Goal: Task Accomplishment & Management: Manage account settings

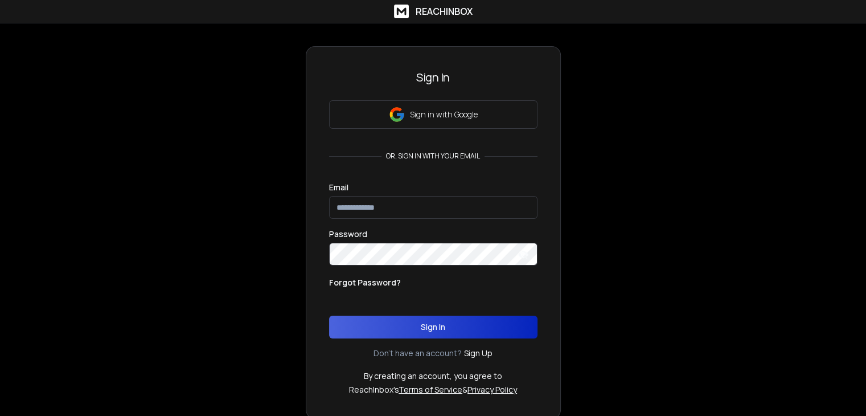
click at [486, 203] on input "email" at bounding box center [433, 207] width 208 height 23
type input "**********"
click at [414, 329] on button "Sign In" at bounding box center [433, 326] width 208 height 23
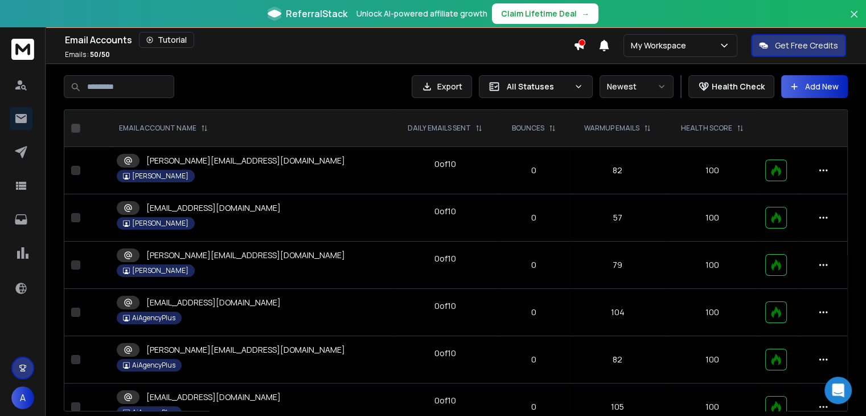
click at [857, 14] on icon "Close banner" at bounding box center [854, 14] width 10 height 10
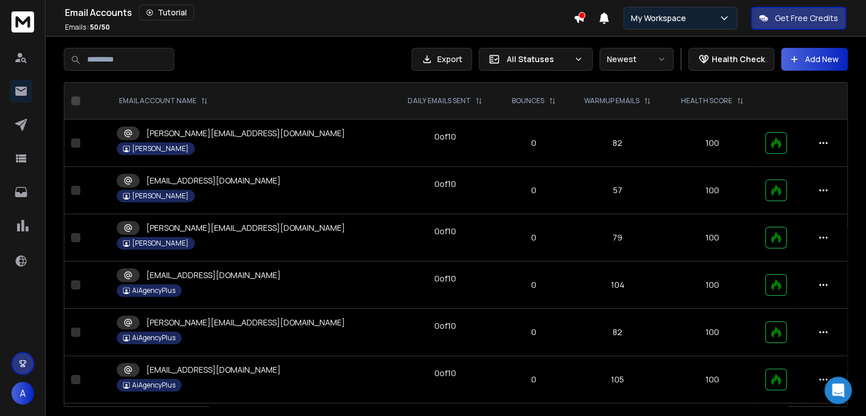
click at [678, 20] on p "My Workspace" at bounding box center [661, 18] width 60 height 11
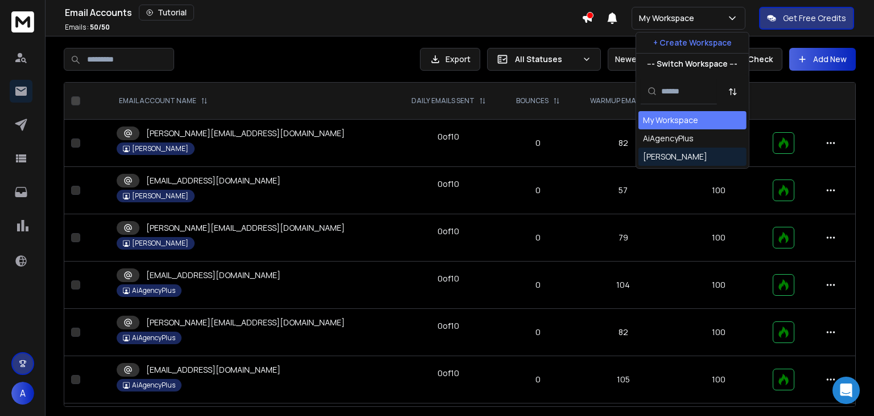
click at [672, 147] on div "[PERSON_NAME]" at bounding box center [693, 156] width 108 height 18
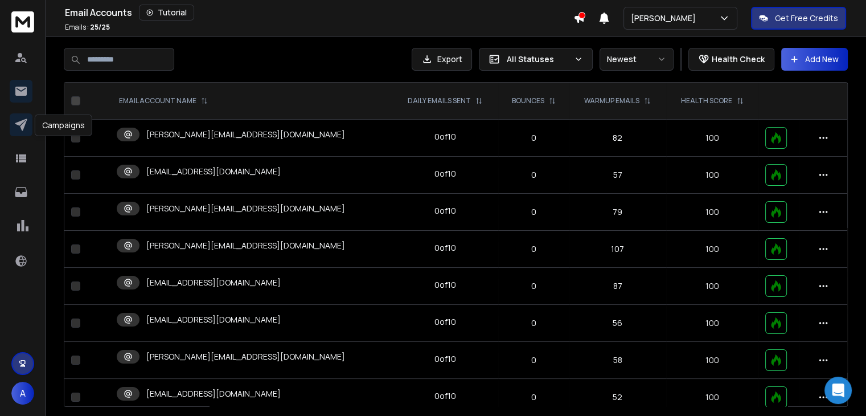
click at [18, 116] on link at bounding box center [21, 124] width 23 height 23
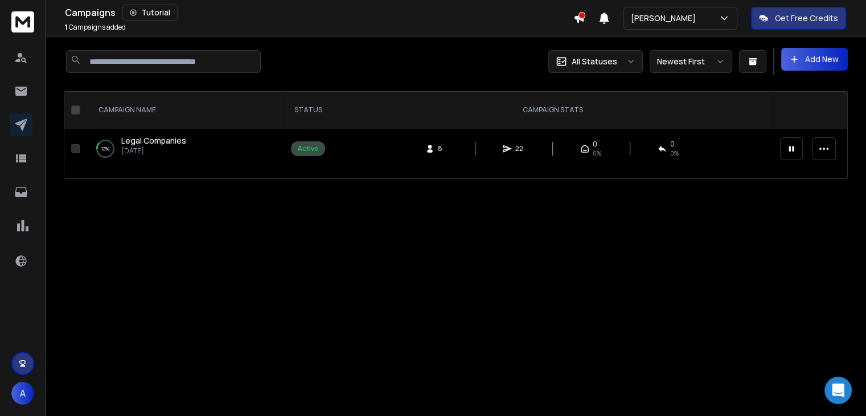
click at [166, 141] on span "Legal Companies" at bounding box center [153, 140] width 65 height 11
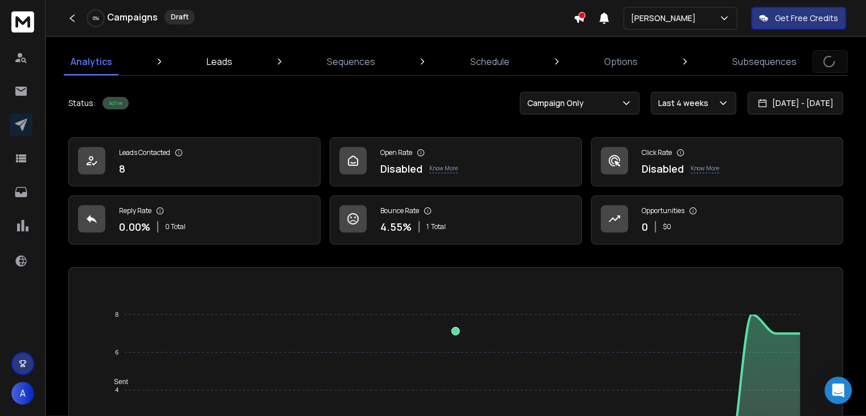
click at [216, 56] on p "Leads" at bounding box center [220, 62] width 26 height 14
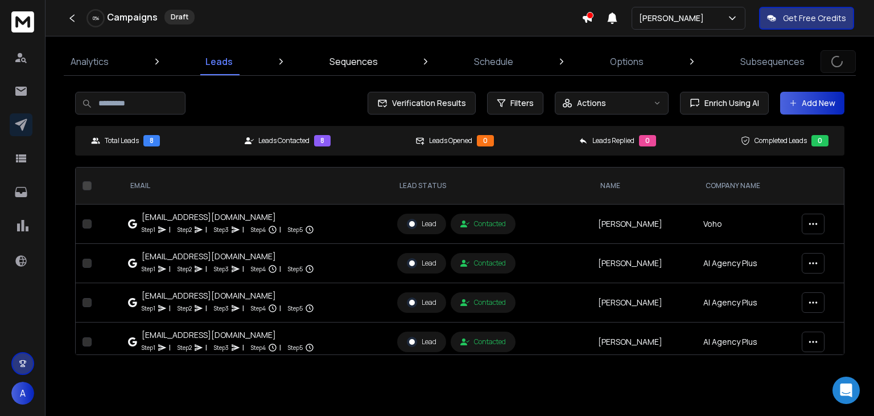
click at [361, 67] on p "Sequences" at bounding box center [354, 62] width 48 height 14
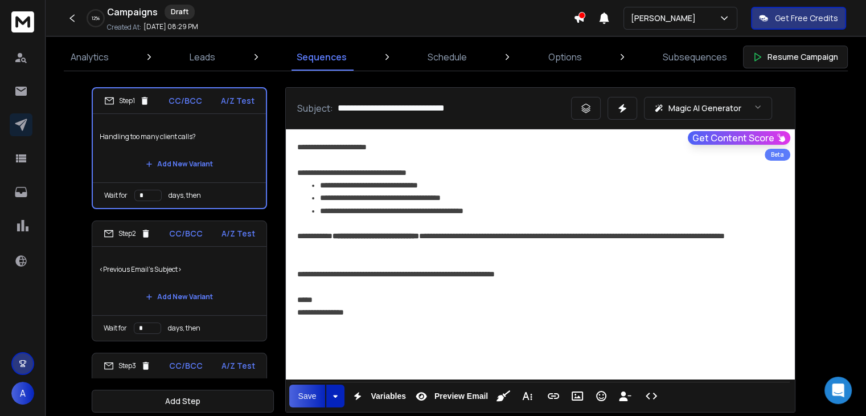
scroll to position [17, 0]
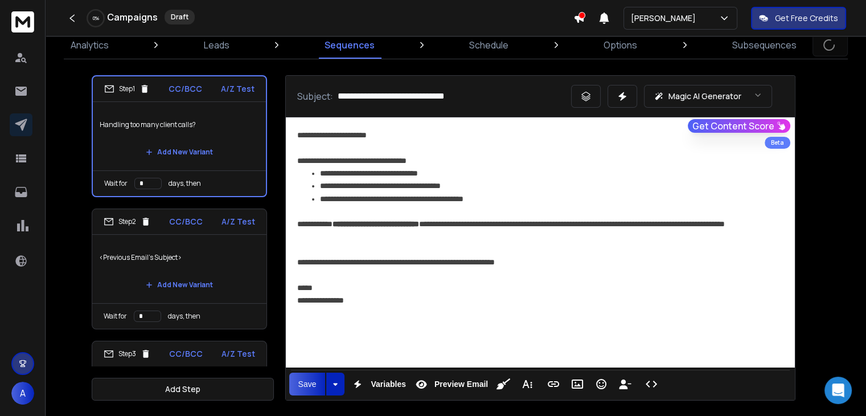
click at [732, 125] on button "Get Content Score" at bounding box center [739, 126] width 102 height 14
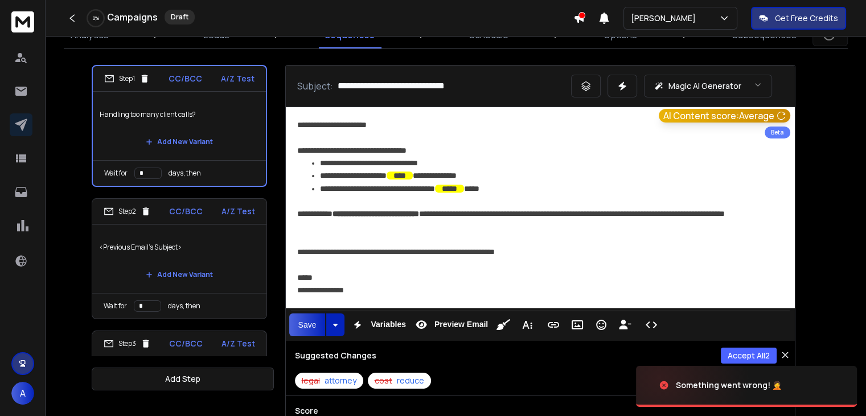
scroll to position [24, 0]
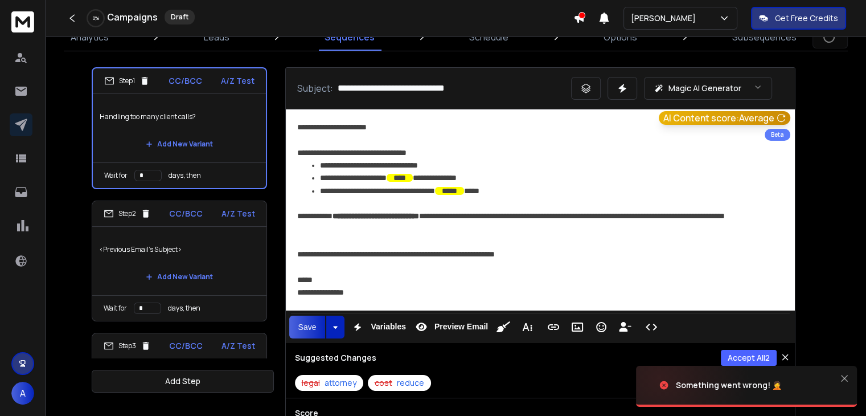
click at [717, 379] on div "Something went wrong! 🤦" at bounding box center [729, 384] width 106 height 11
click at [207, 249] on p "<Previous Email's Subject>" at bounding box center [179, 249] width 161 height 32
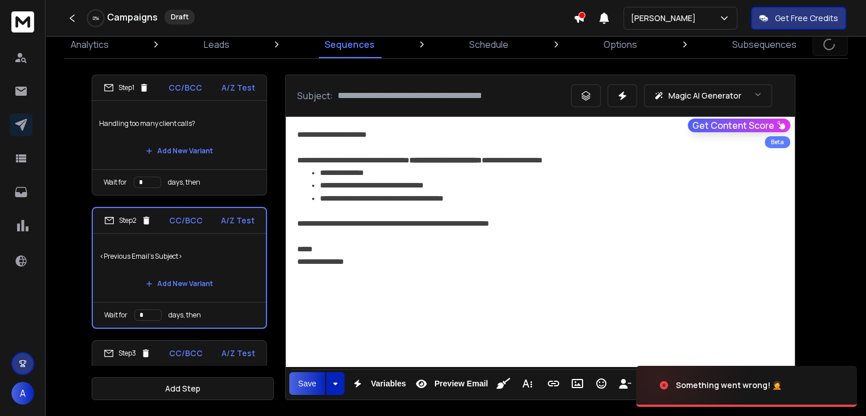
scroll to position [17, 0]
click at [739, 126] on button "Get Content Score" at bounding box center [739, 126] width 102 height 14
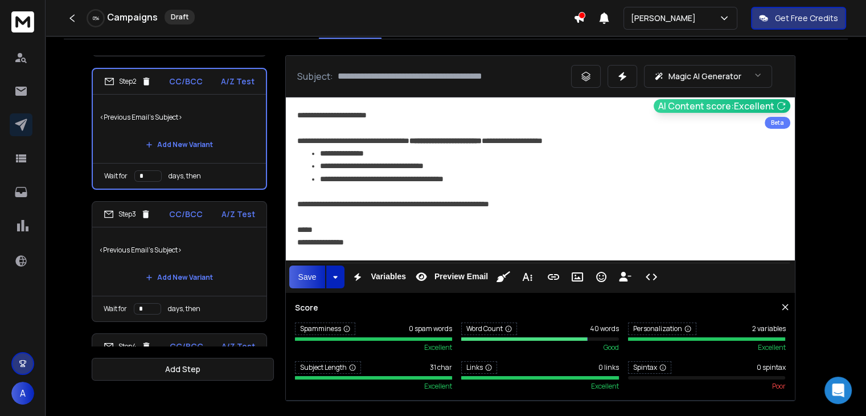
scroll to position [120, 0]
click at [207, 236] on p "<Previous Email's Subject>" at bounding box center [179, 249] width 161 height 32
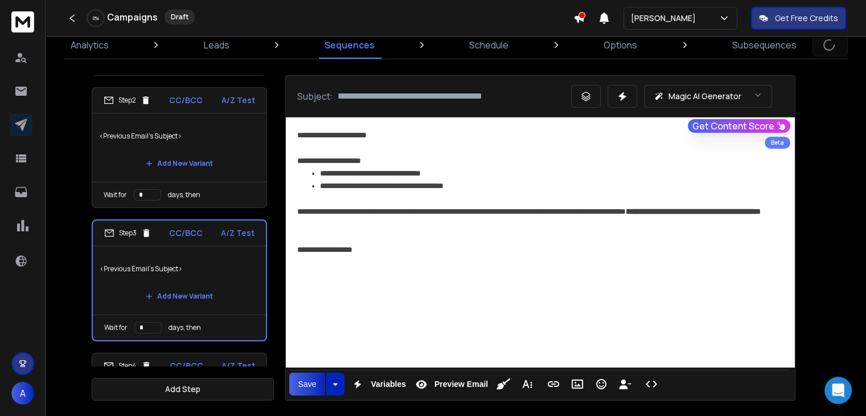
click at [738, 126] on button "Get Content Score" at bounding box center [739, 126] width 102 height 14
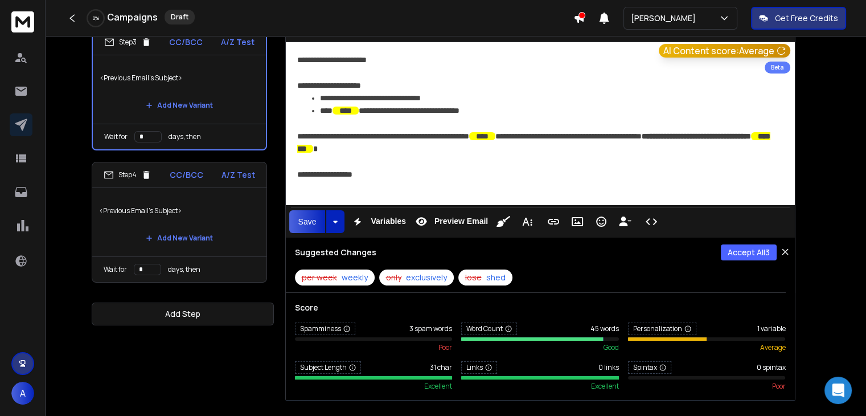
scroll to position [237, 0]
click at [178, 200] on p "<Previous Email's Subject>" at bounding box center [179, 210] width 161 height 32
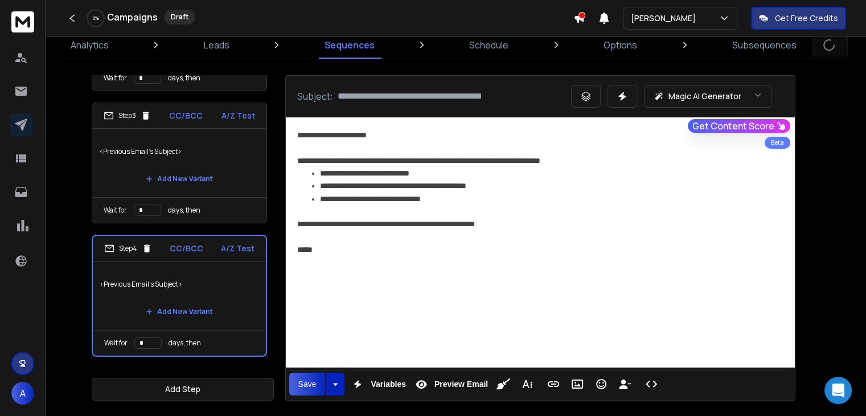
click at [728, 128] on button "Get Content Score" at bounding box center [739, 126] width 102 height 14
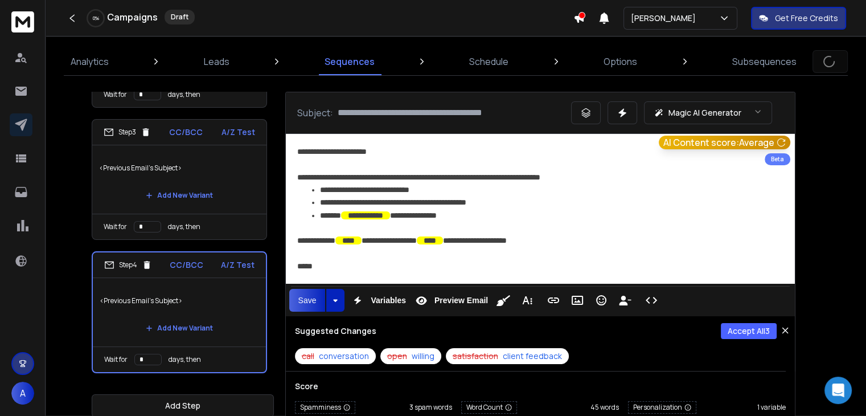
scroll to position [331, 0]
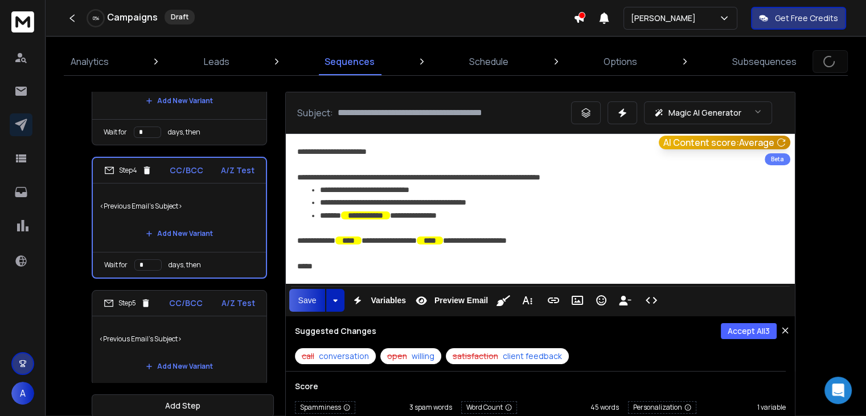
click at [204, 329] on p "<Previous Email's Subject>" at bounding box center [179, 339] width 161 height 32
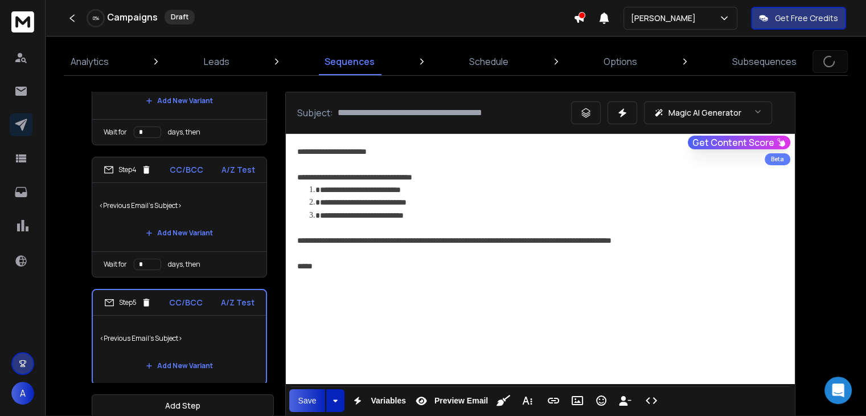
click at [726, 139] on button "Get Content Score" at bounding box center [739, 143] width 102 height 14
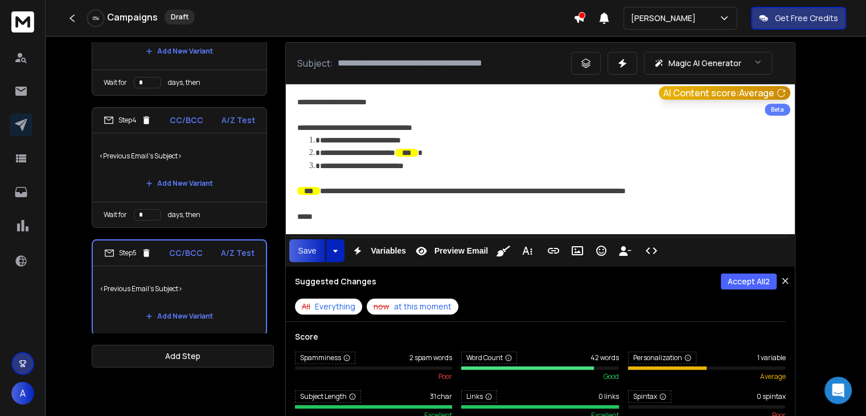
scroll to position [0, 0]
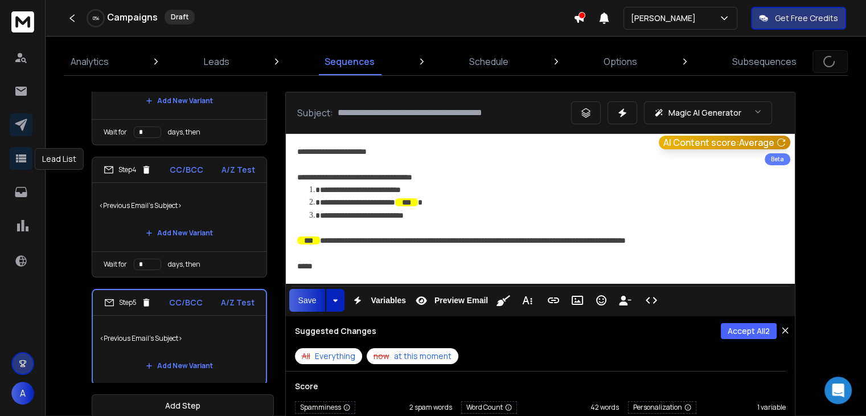
click at [16, 167] on link at bounding box center [21, 158] width 23 height 23
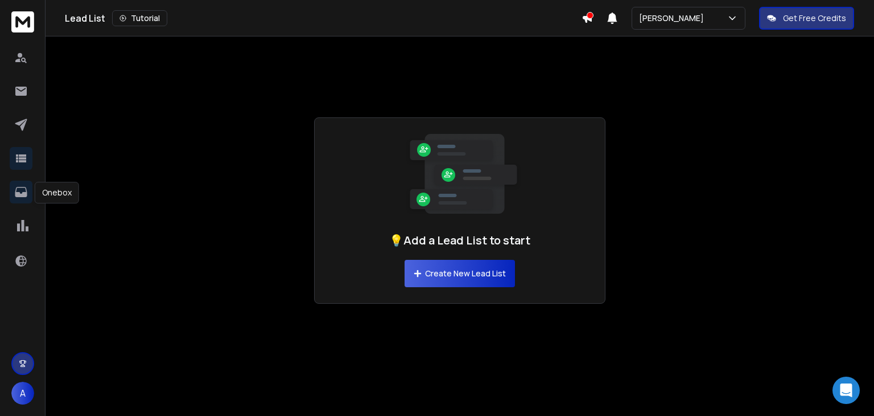
click at [20, 190] on icon at bounding box center [21, 192] width 14 height 14
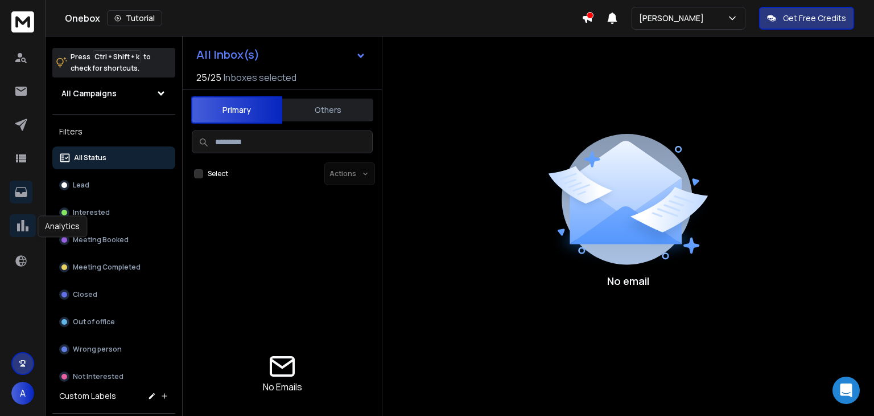
click at [23, 228] on icon at bounding box center [22, 225] width 11 height 11
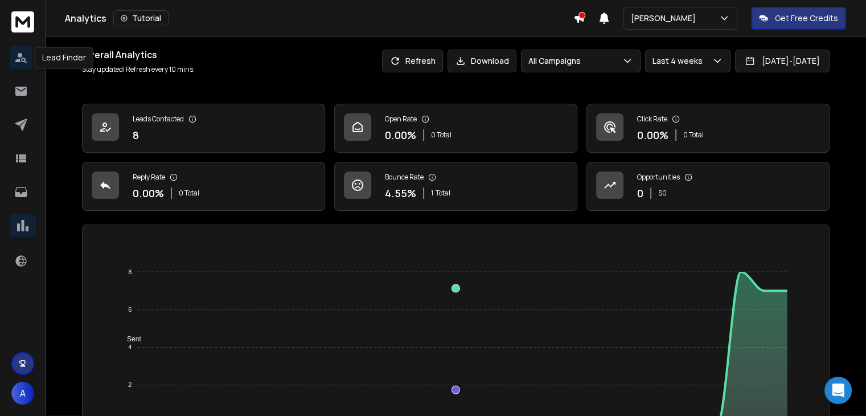
click at [23, 61] on icon at bounding box center [20, 61] width 11 height 6
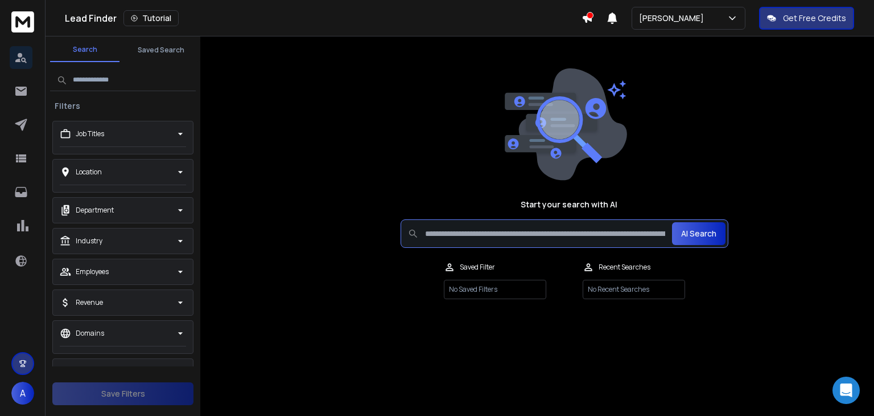
click at [27, 18] on icon at bounding box center [22, 21] width 23 height 21
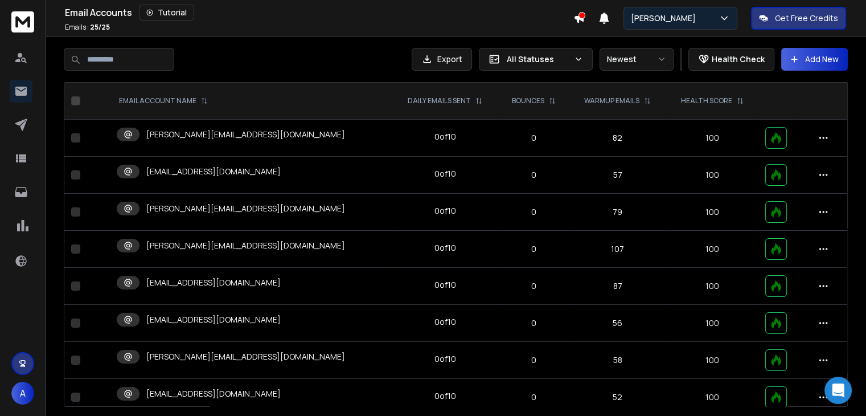
click at [668, 19] on p "[PERSON_NAME]" at bounding box center [665, 18] width 69 height 11
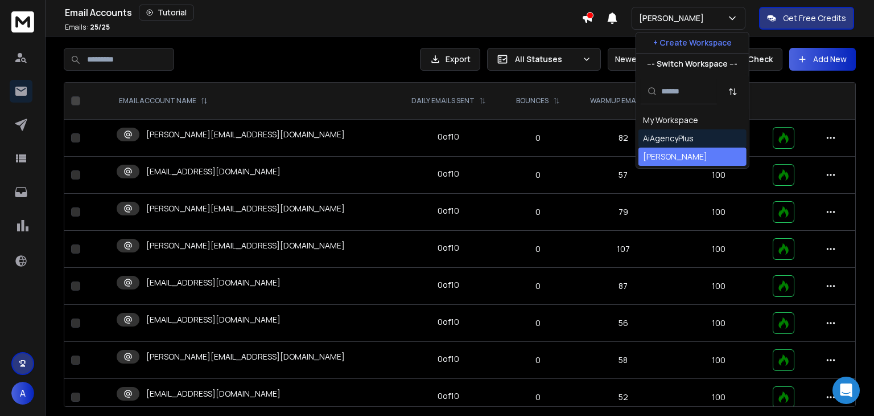
click at [676, 142] on div "AiAgencyPlus" at bounding box center [668, 138] width 51 height 11
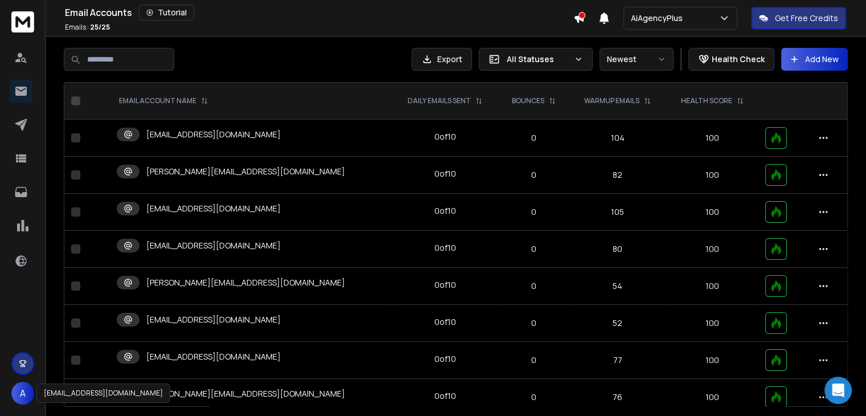
click at [14, 395] on span "A" at bounding box center [22, 392] width 23 height 23
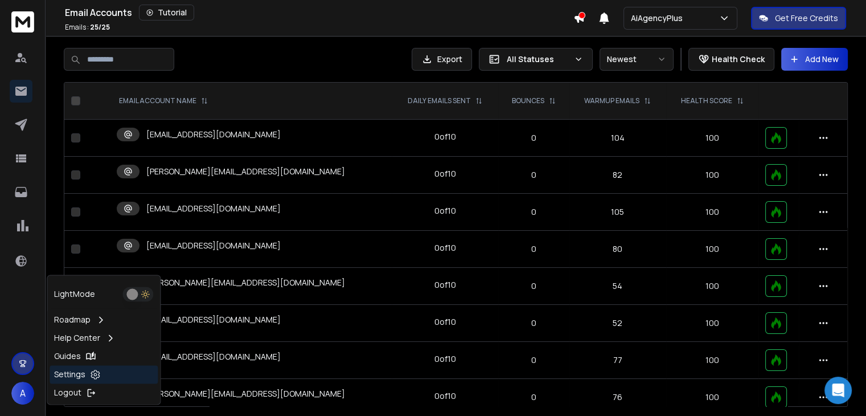
click at [79, 374] on p "Settings" at bounding box center [69, 373] width 31 height 11
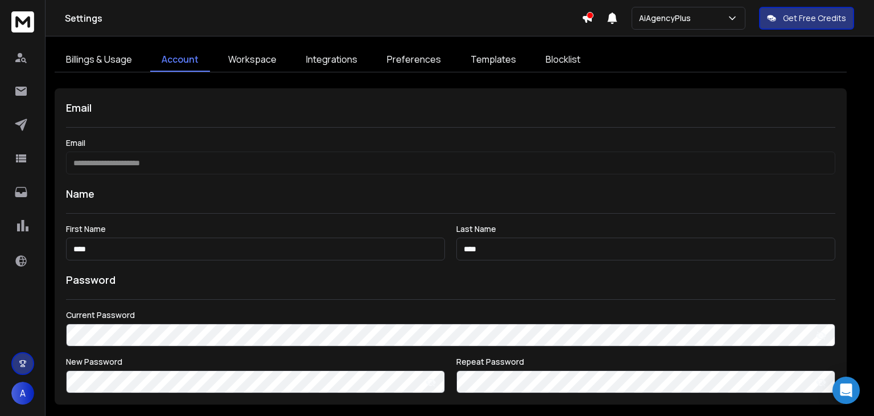
click at [264, 60] on link "Workspace" at bounding box center [252, 60] width 71 height 24
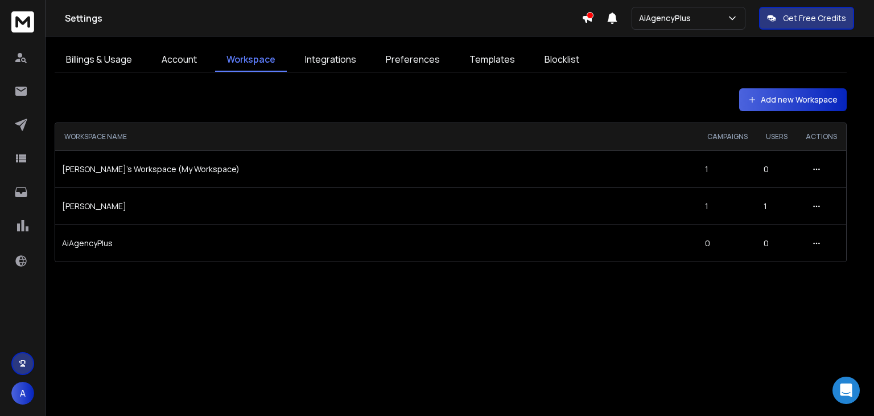
click at [342, 65] on link "Integrations" at bounding box center [331, 60] width 74 height 24
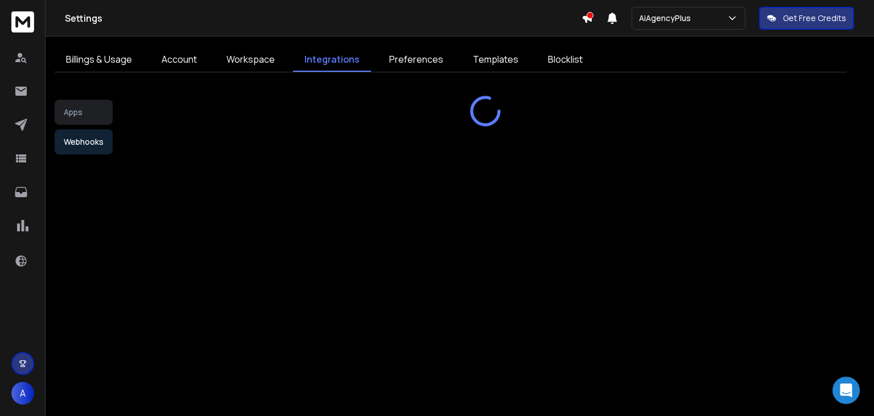
click at [78, 146] on button "Webhooks" at bounding box center [84, 141] width 58 height 25
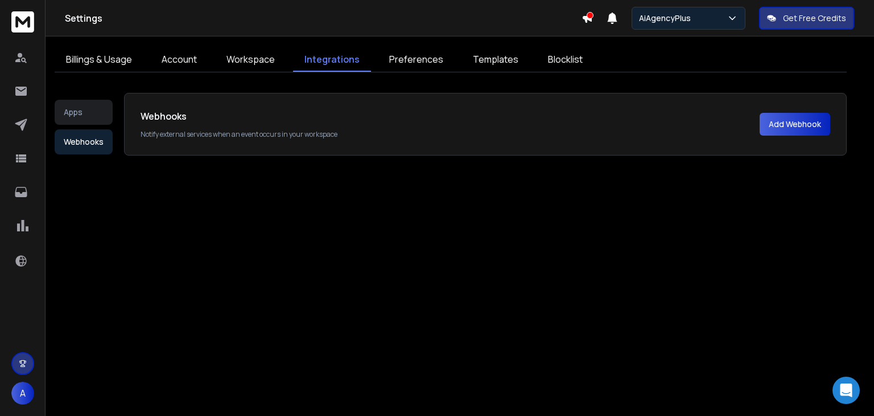
click at [722, 24] on button "AiAgencyPlus" at bounding box center [689, 18] width 114 height 23
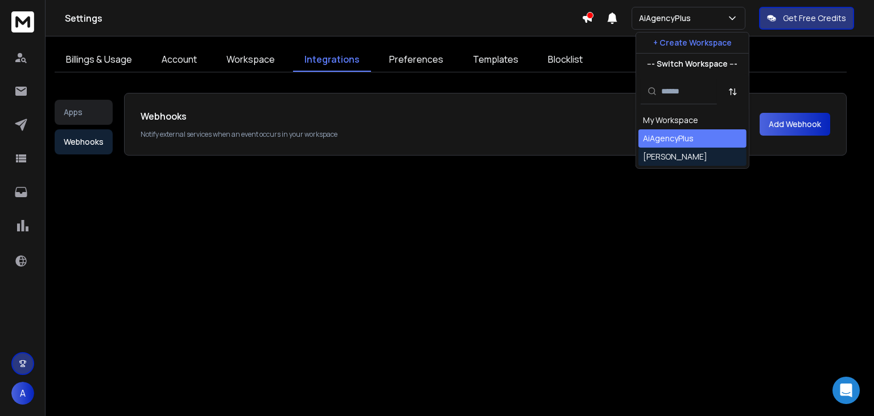
click at [679, 150] on div "[PERSON_NAME]" at bounding box center [693, 156] width 108 height 18
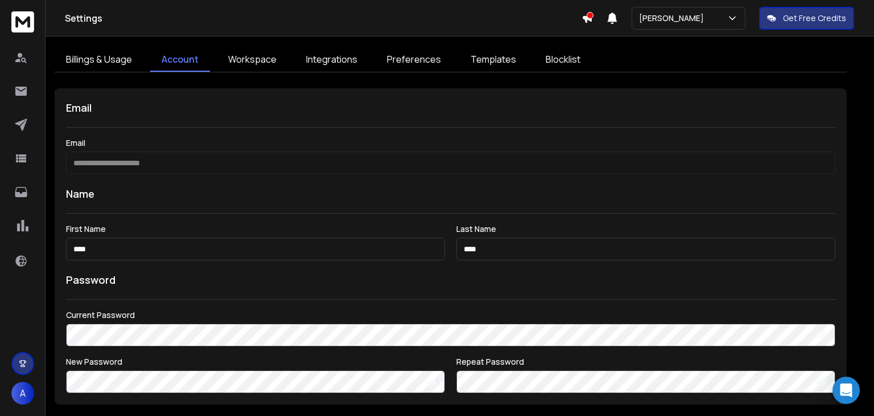
click at [326, 55] on link "Integrations" at bounding box center [332, 60] width 74 height 24
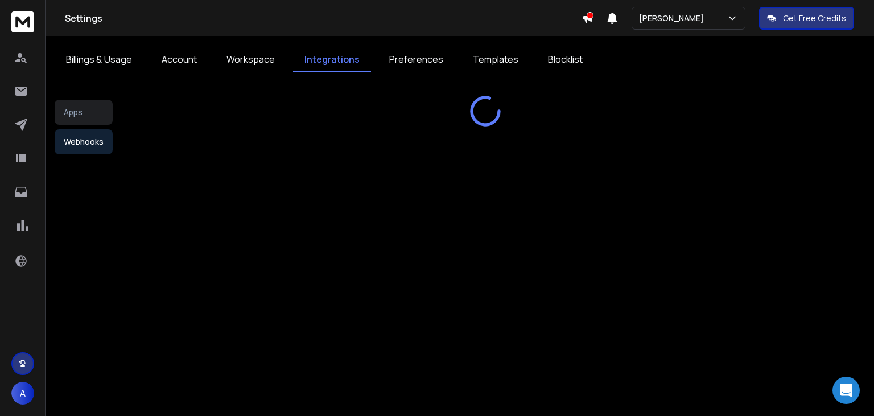
click at [81, 136] on button "Webhooks" at bounding box center [84, 141] width 58 height 25
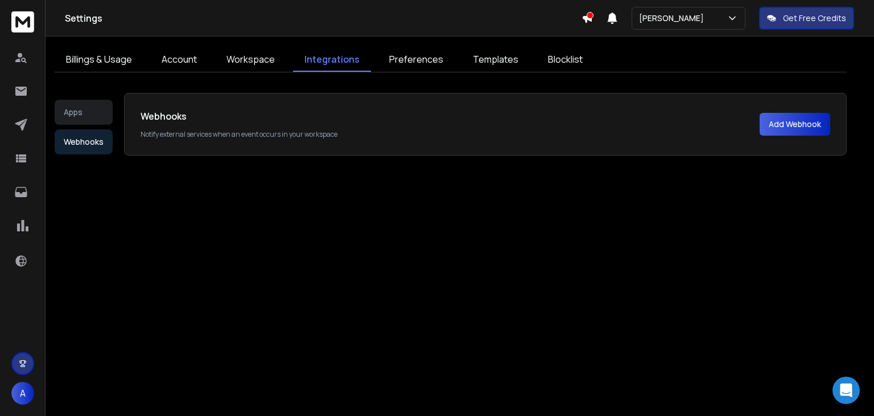
click at [798, 121] on button "Add Webhook" at bounding box center [795, 124] width 71 height 23
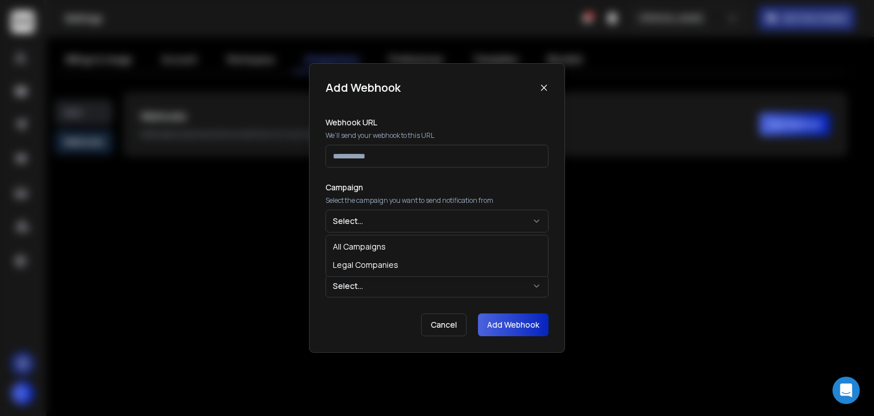
click at [442, 219] on button "Select..." at bounding box center [437, 221] width 223 height 23
select select "*****"
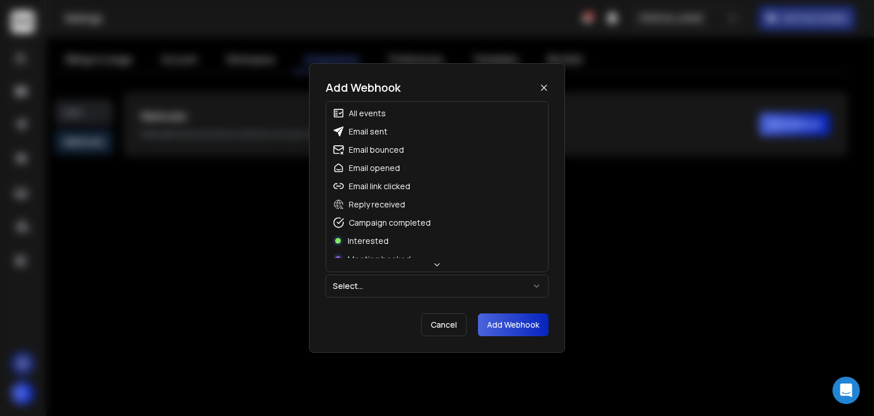
click at [455, 295] on button "Select..." at bounding box center [437, 285] width 223 height 23
select select "**********"
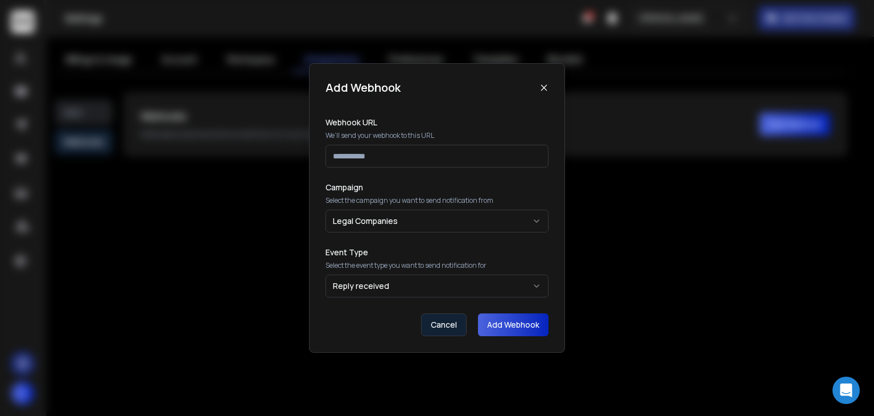
click at [432, 326] on button "Cancel" at bounding box center [444, 324] width 46 height 23
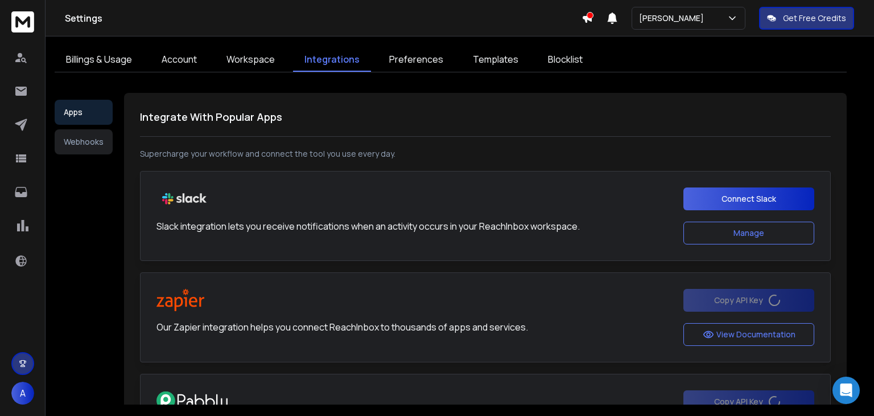
click at [88, 108] on button "Apps" at bounding box center [84, 112] width 58 height 25
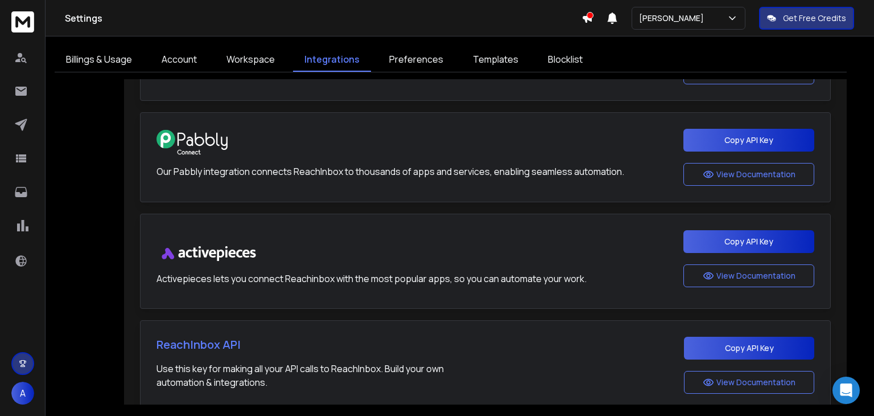
scroll to position [282, 0]
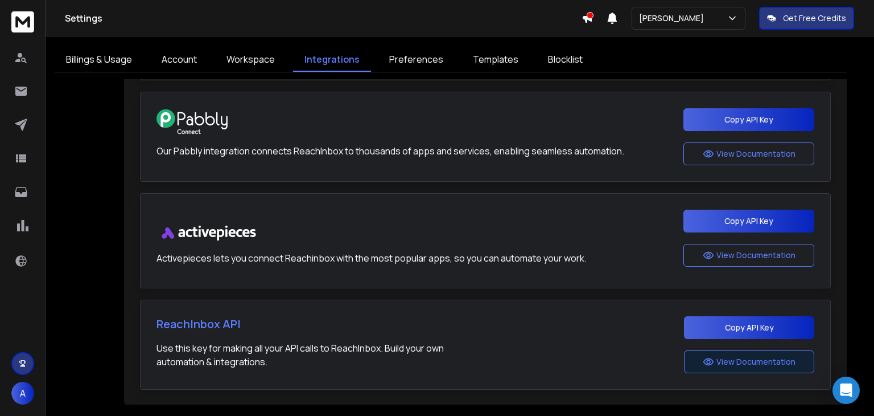
click at [736, 352] on button "View Documentation" at bounding box center [749, 361] width 130 height 23
